Goal: Find specific page/section: Find specific page/section

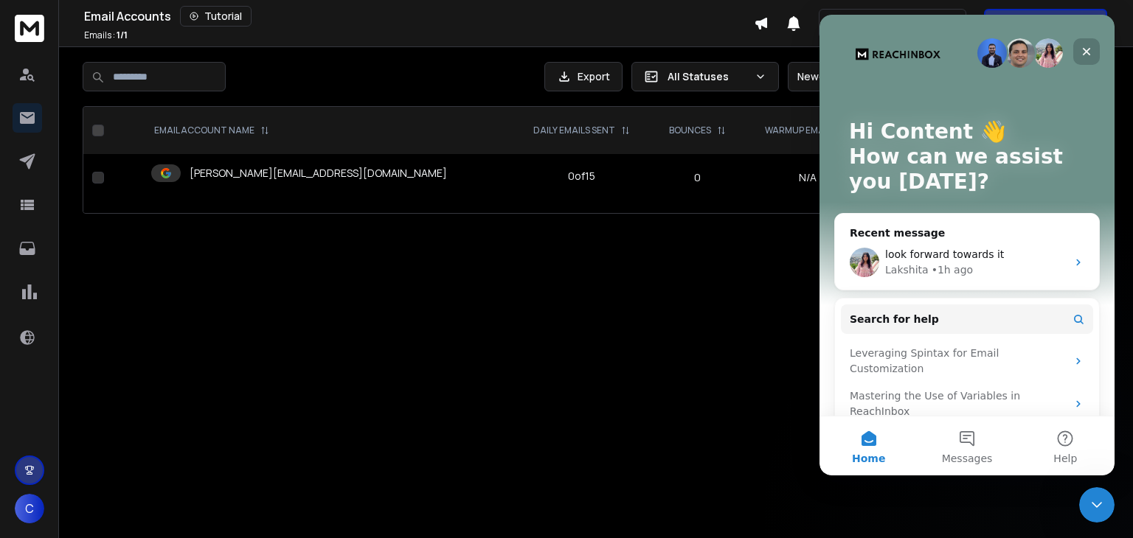
click at [1085, 54] on icon "Close" at bounding box center [1087, 52] width 12 height 12
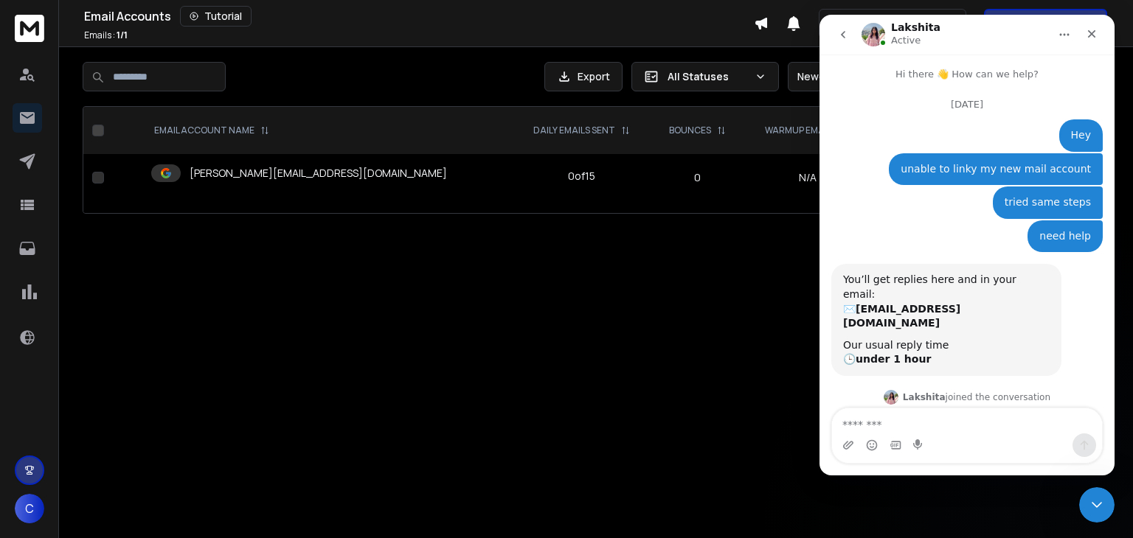
scroll to position [1078, 0]
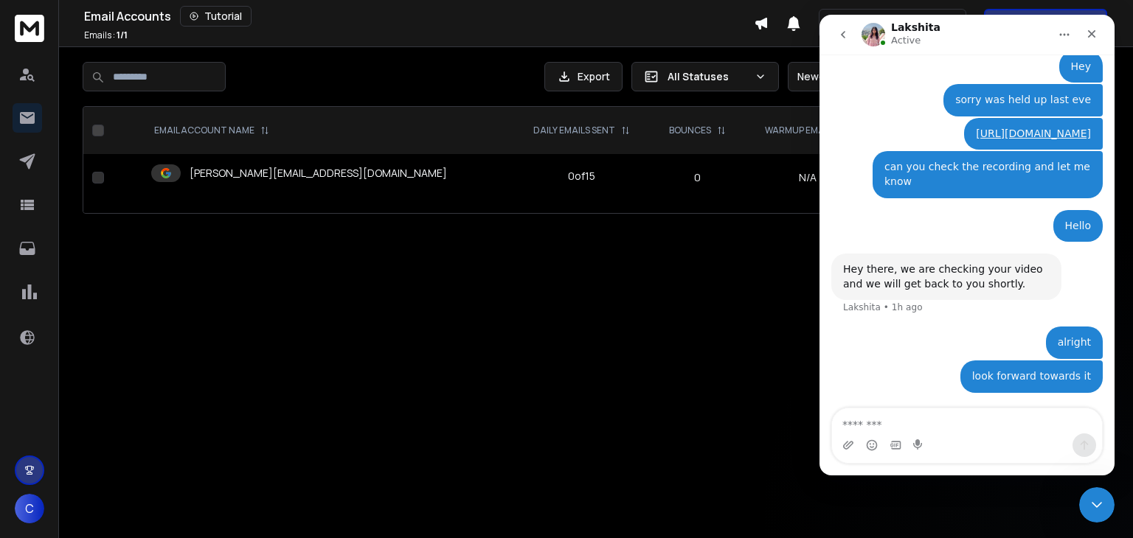
click at [847, 32] on icon "go back" at bounding box center [843, 35] width 12 height 12
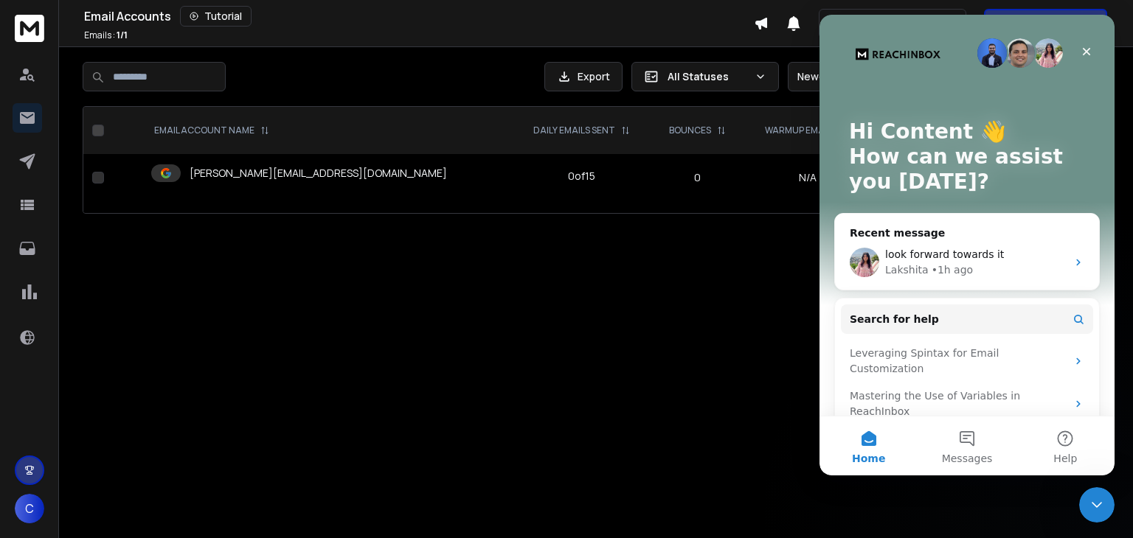
click at [555, 396] on div "ReferralStack Unlock AI-powered affiliate growth Lifetime Deals available! Clai…" at bounding box center [566, 269] width 1133 height 538
